Goal: Task Accomplishment & Management: Manage account settings

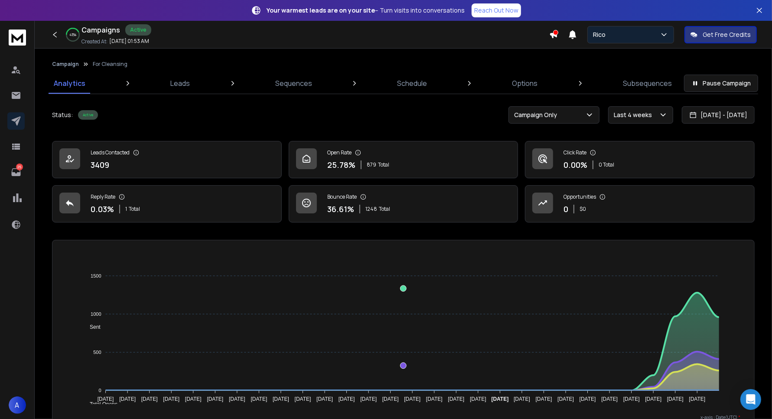
click at [667, 31] on icon "button" at bounding box center [664, 34] width 9 height 9
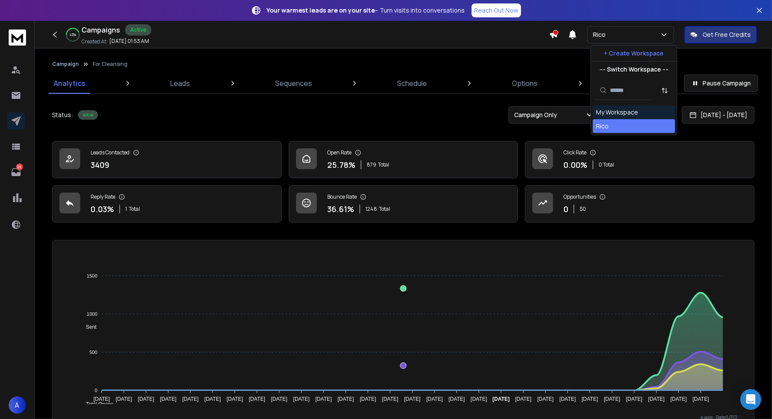
click at [507, 43] on div "43 % Campaigns Active Created At: [DATE] 01:53 AM Rico Get Free Credits" at bounding box center [386, 35] width 772 height 28
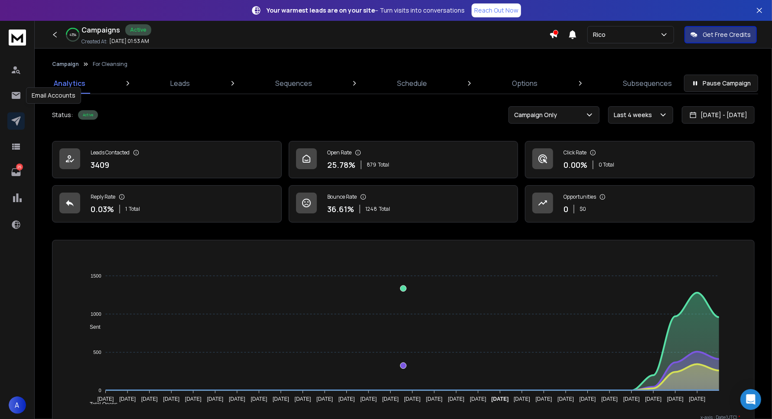
click at [16, 114] on link at bounding box center [15, 120] width 17 height 17
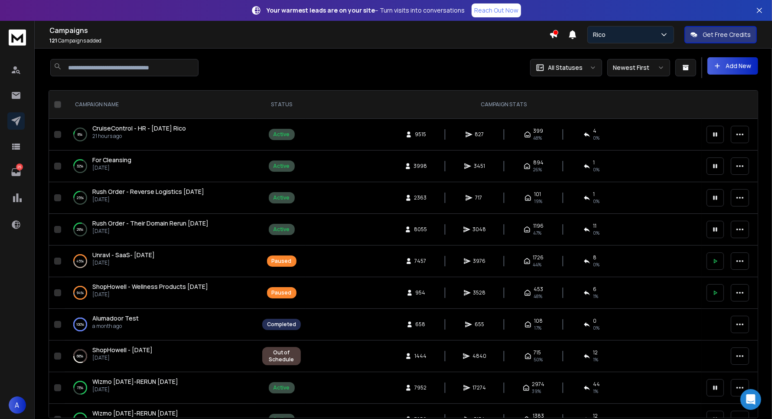
click at [668, 31] on icon "button" at bounding box center [664, 34] width 9 height 9
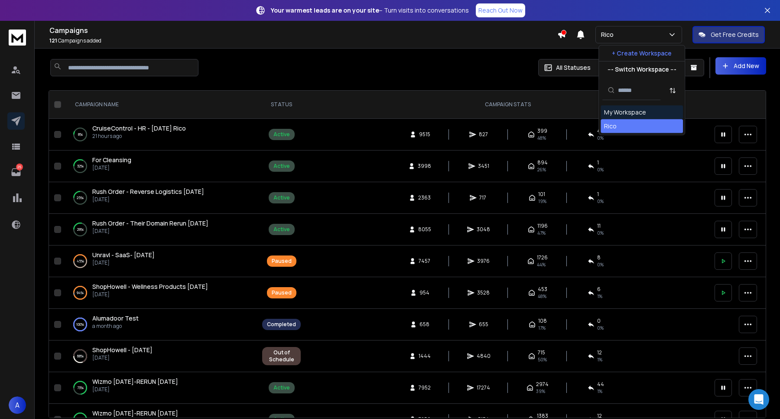
click at [643, 114] on div "My Workspace" at bounding box center [625, 112] width 42 height 9
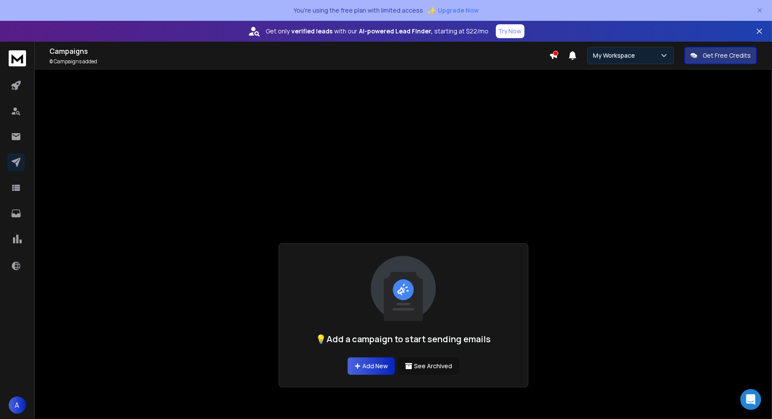
click at [655, 55] on div "My Workspace" at bounding box center [630, 55] width 75 height 9
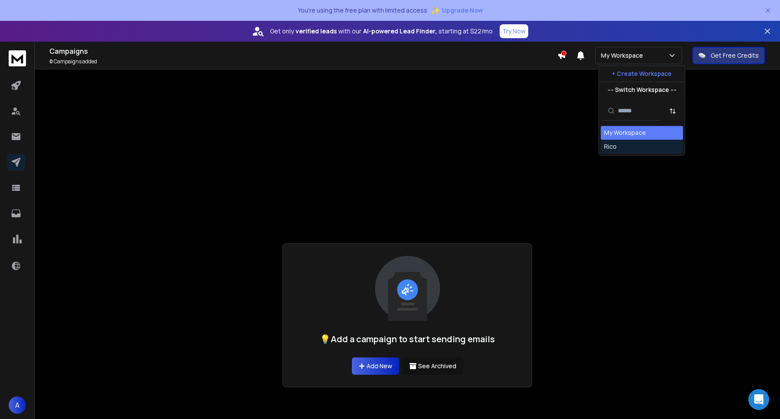
click at [625, 142] on div "Rico" at bounding box center [642, 147] width 82 height 14
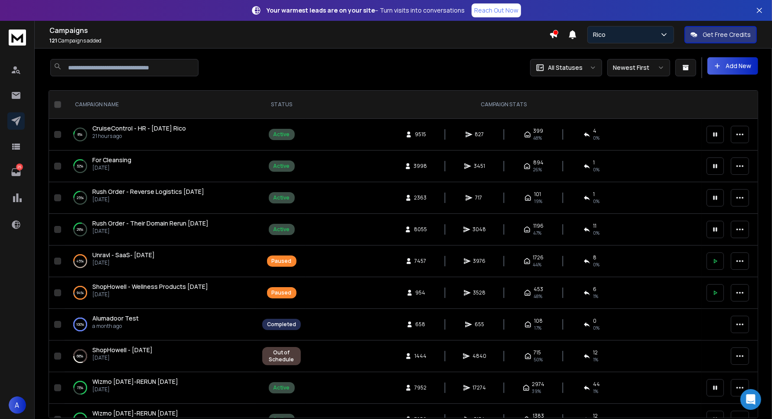
click at [623, 36] on div "Rico" at bounding box center [630, 34] width 75 height 9
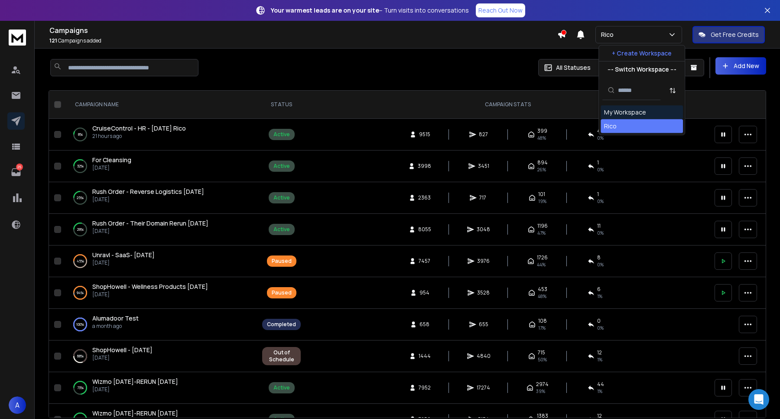
click at [626, 88] on input "text" at bounding box center [636, 90] width 37 height 19
type input "*"
click at [423, 46] on div "Campaigns 121 Campaigns added Rico Get Free Credits" at bounding box center [390, 35] width 780 height 28
